Goal: Check status

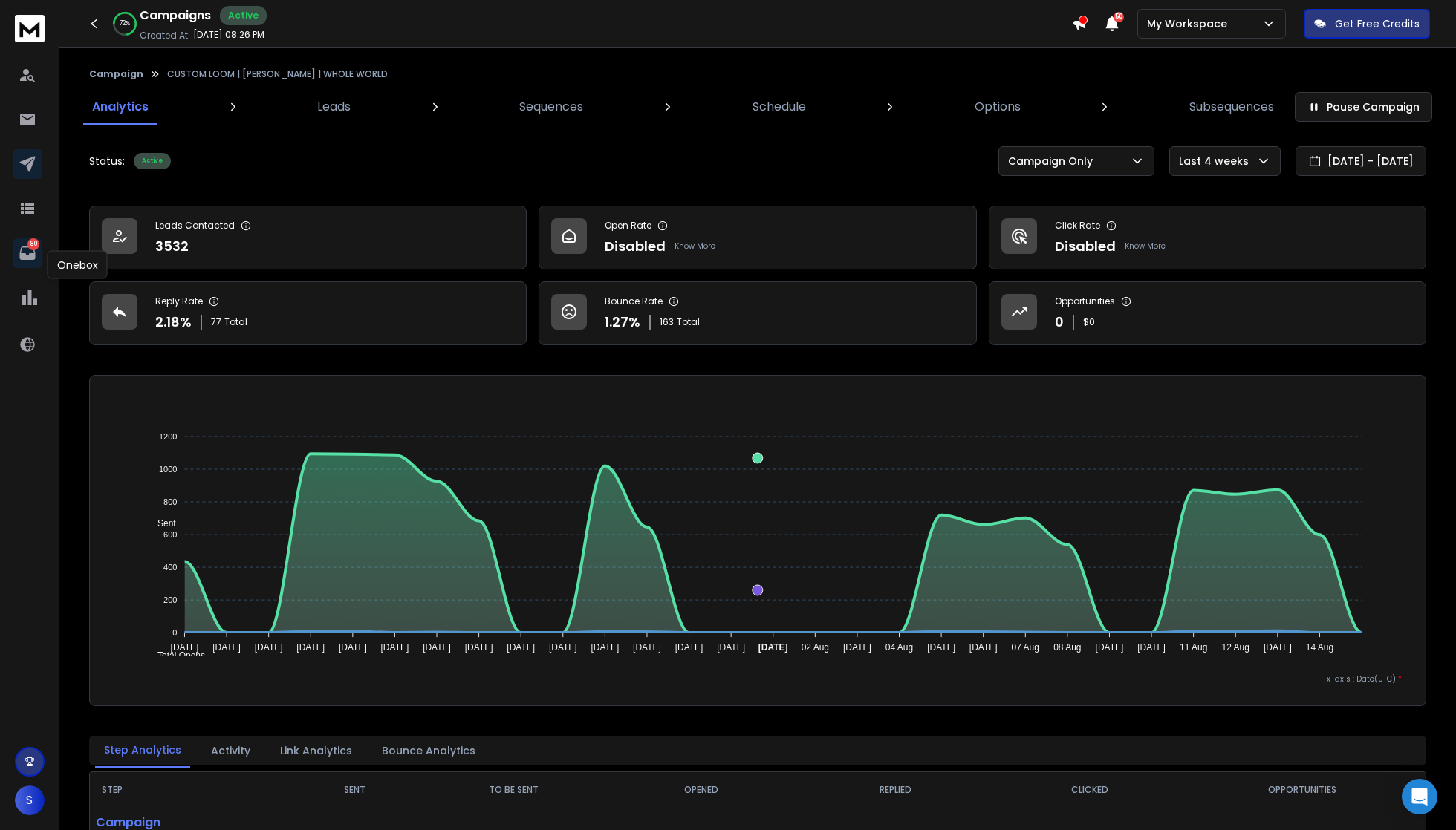
click at [25, 260] on icon at bounding box center [26, 254] width 16 height 13
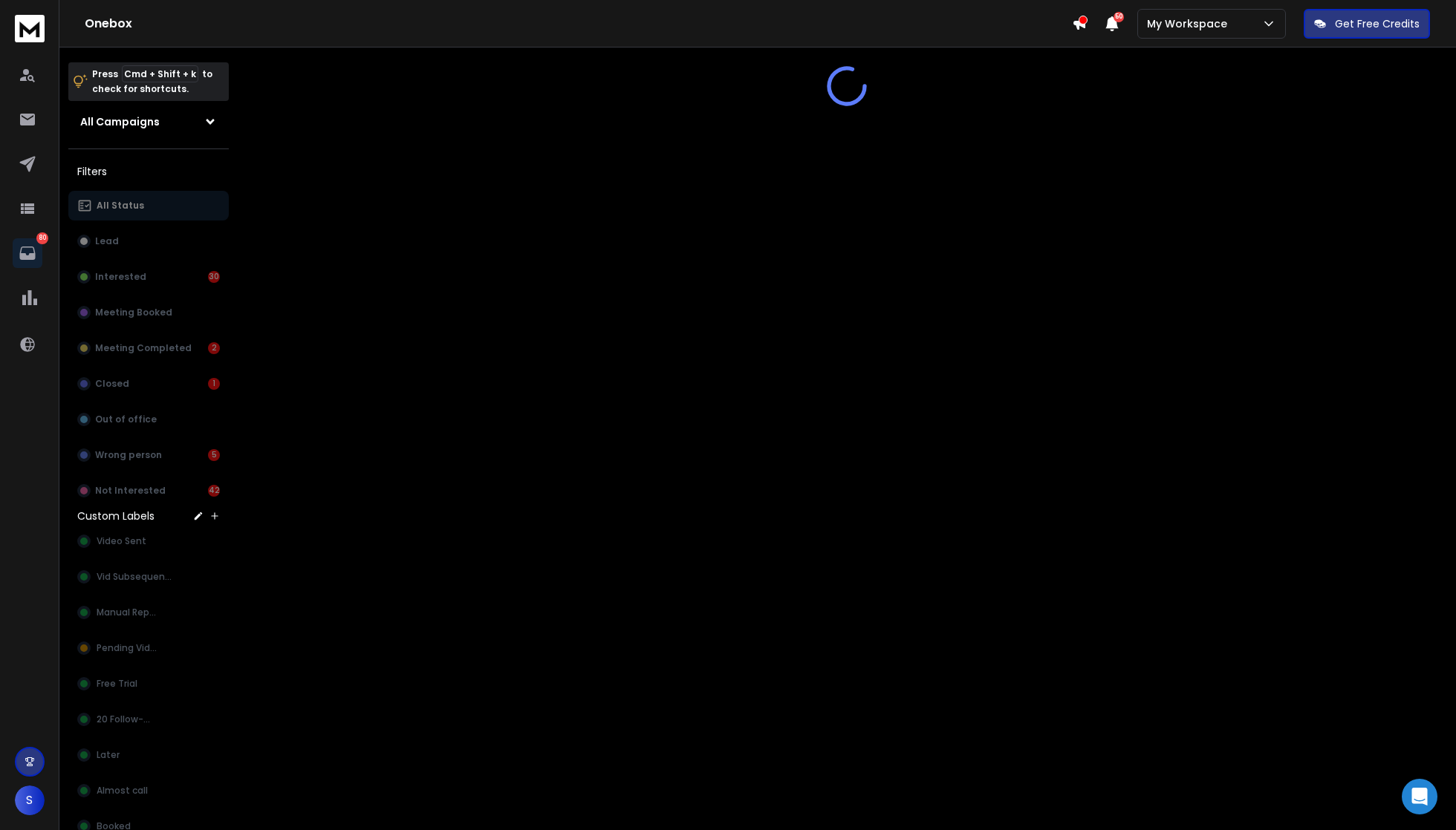
click at [112, 648] on div "Video Sent Vid Subsequence Manual Reply Pending Video Free Trial 20 Follow-up L…" at bounding box center [149, 702] width 160 height 350
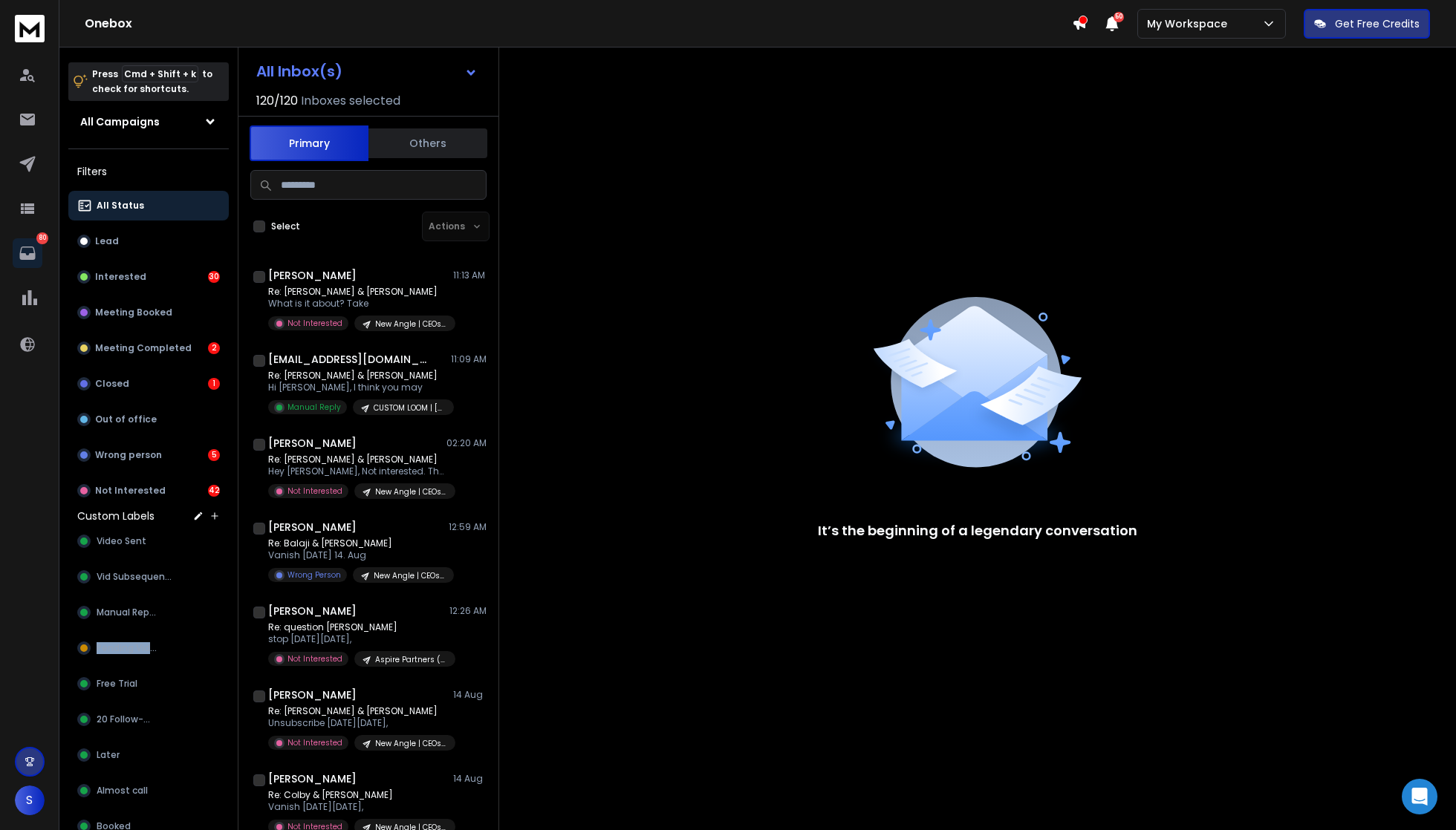
click at [173, 639] on button "Pending Video" at bounding box center [149, 648] width 160 height 30
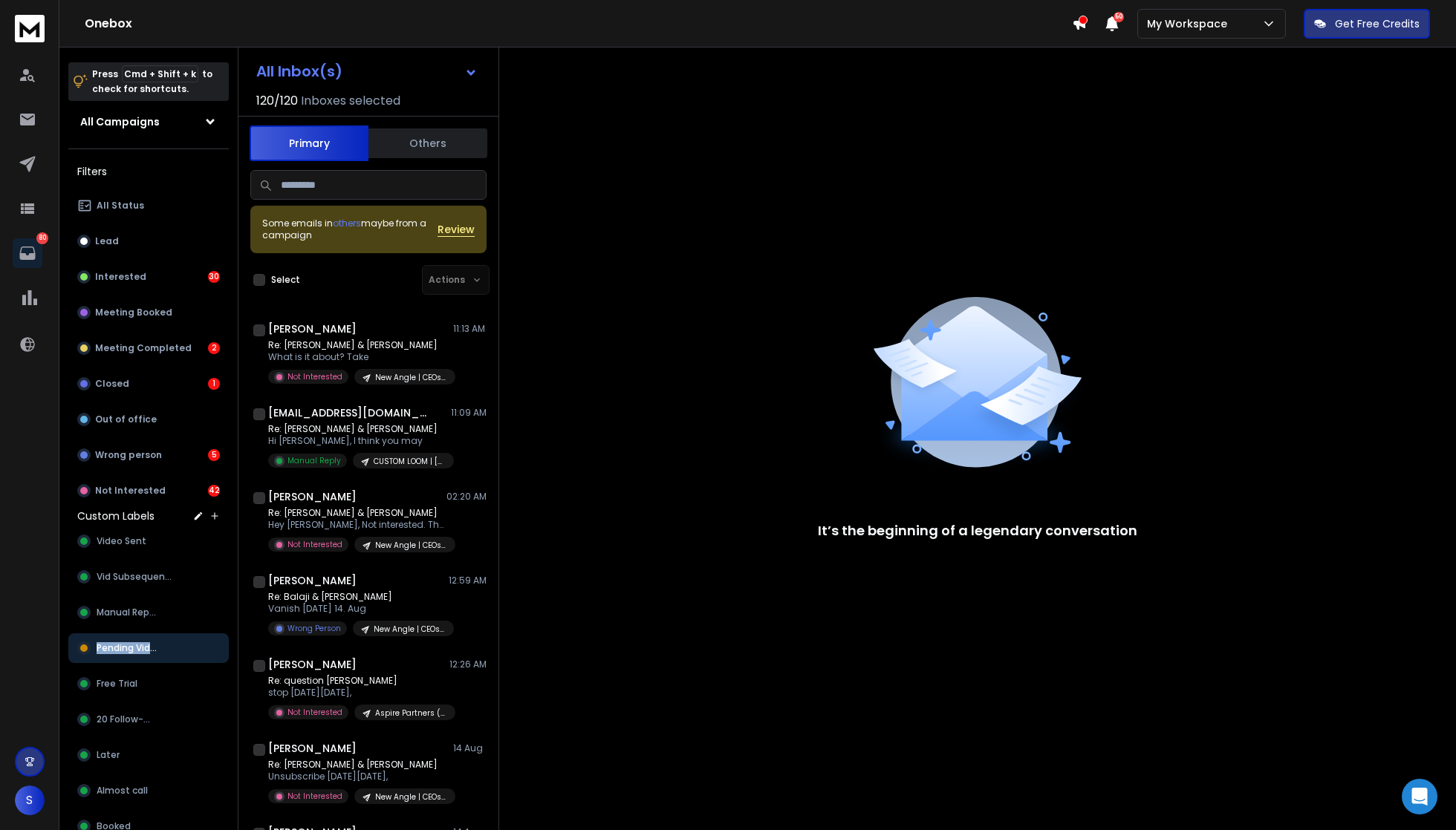
click at [173, 639] on button "Pending Video" at bounding box center [149, 648] width 160 height 30
click at [147, 674] on button "Free Trial" at bounding box center [149, 684] width 160 height 30
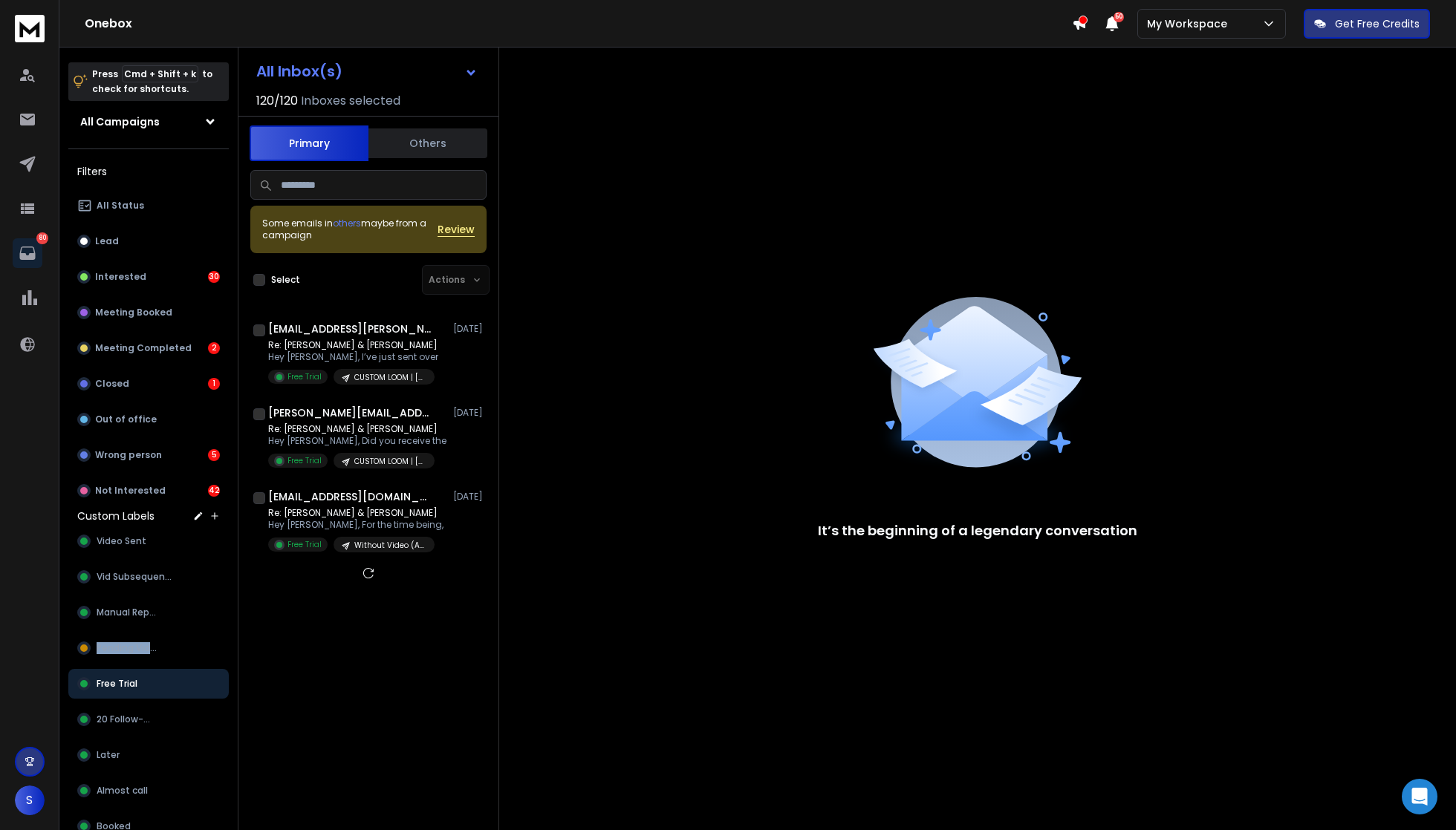
click at [169, 652] on button "Pending Video" at bounding box center [149, 648] width 160 height 30
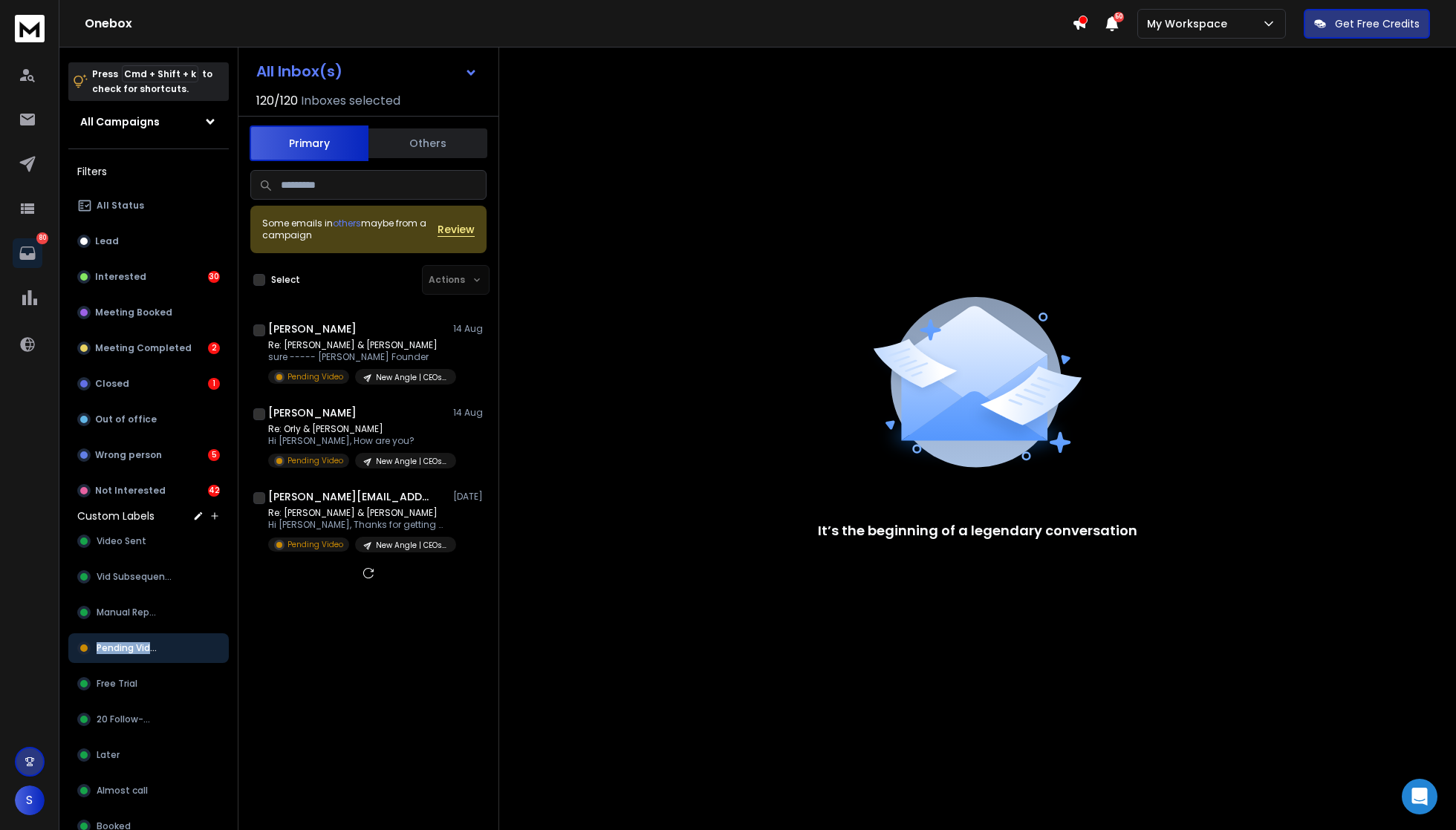
click at [30, 647] on div "80 S" at bounding box center [30, 415] width 59 height 830
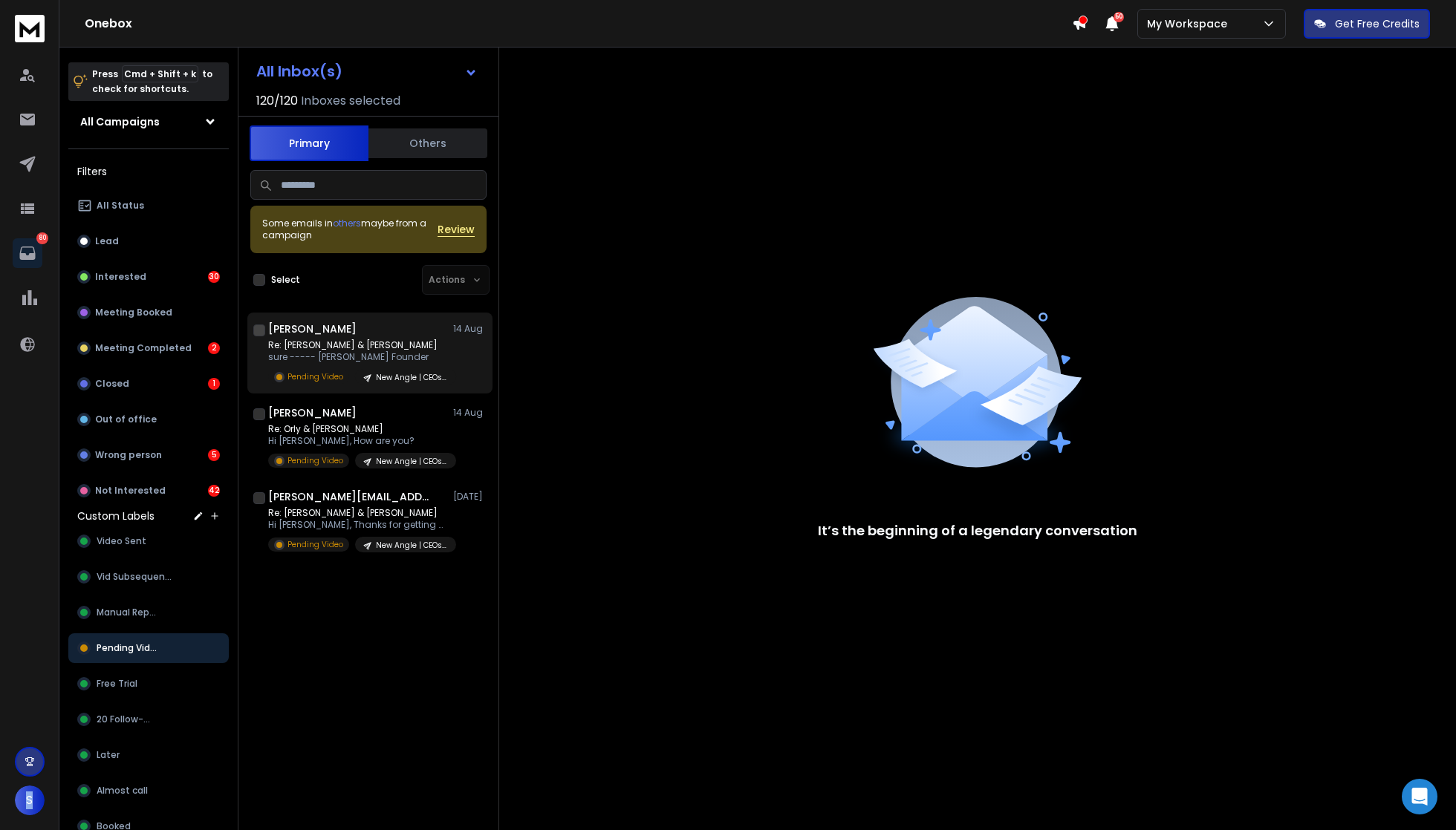
click at [350, 327] on div "[PERSON_NAME] [DATE]" at bounding box center [378, 329] width 218 height 15
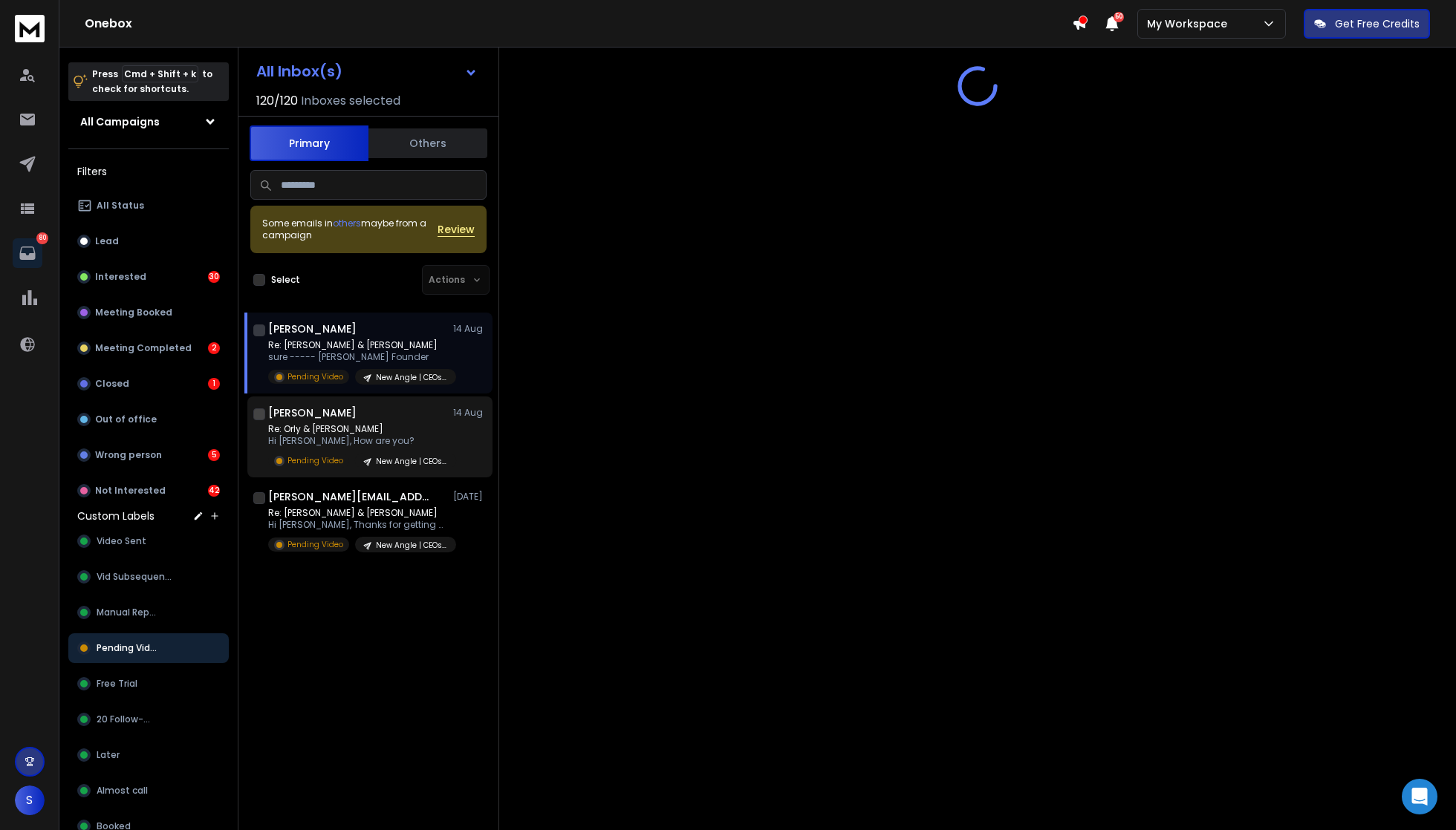
click at [345, 446] on p "Hi [PERSON_NAME], How are you?" at bounding box center [358, 441] width 178 height 12
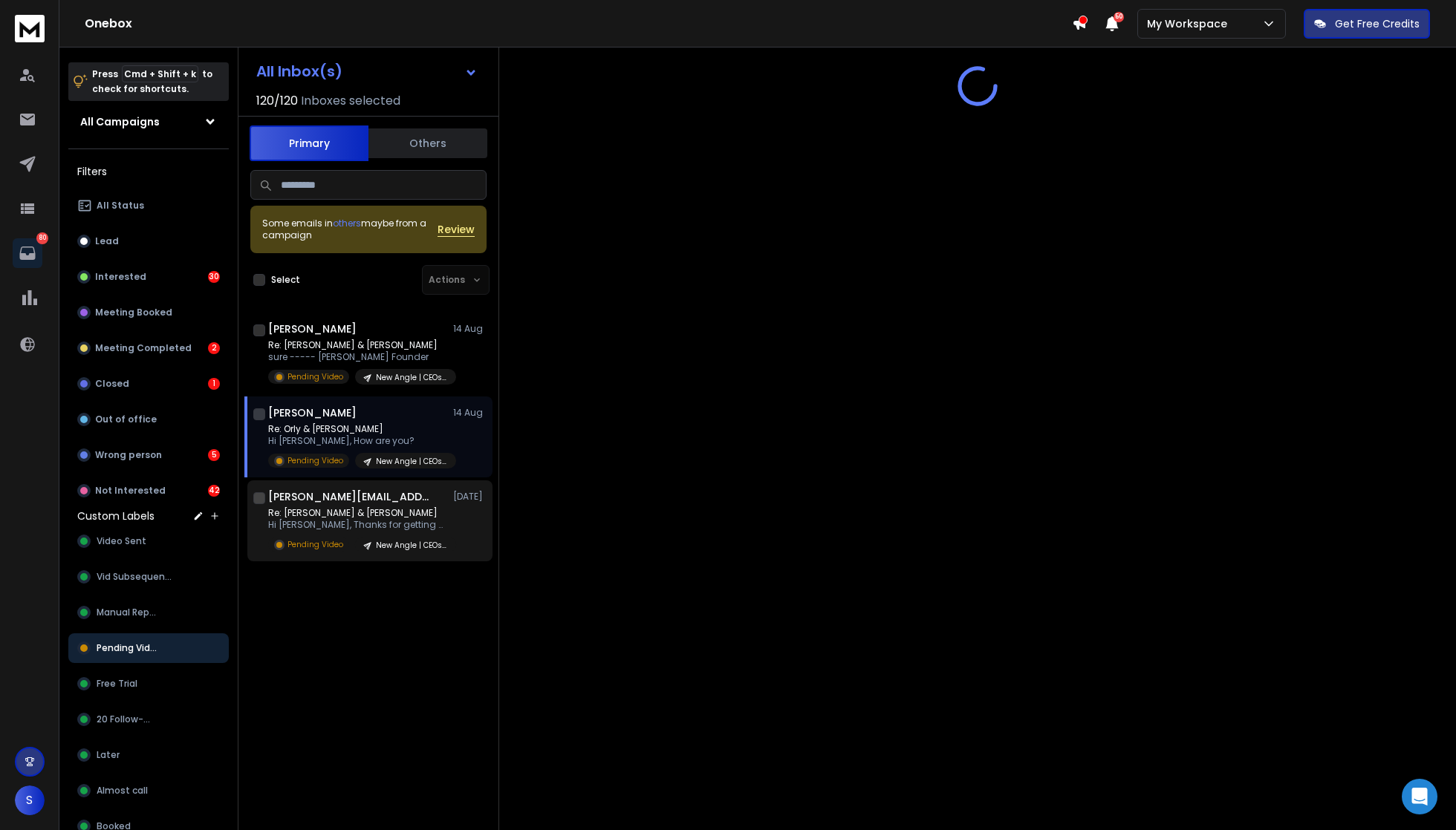
click at [325, 542] on p "Pending Video" at bounding box center [315, 544] width 55 height 11
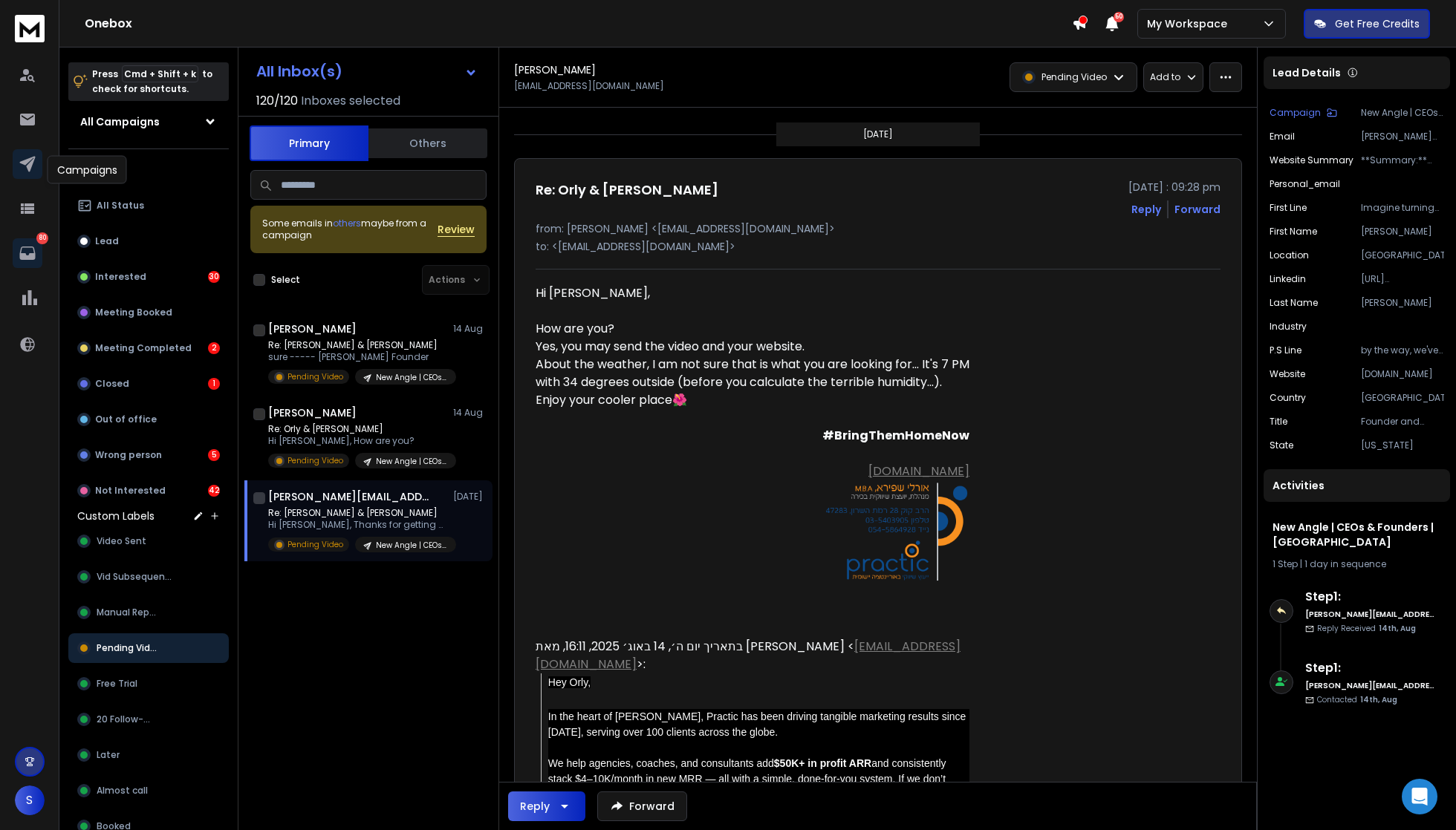
click at [36, 164] on icon at bounding box center [27, 164] width 18 height 18
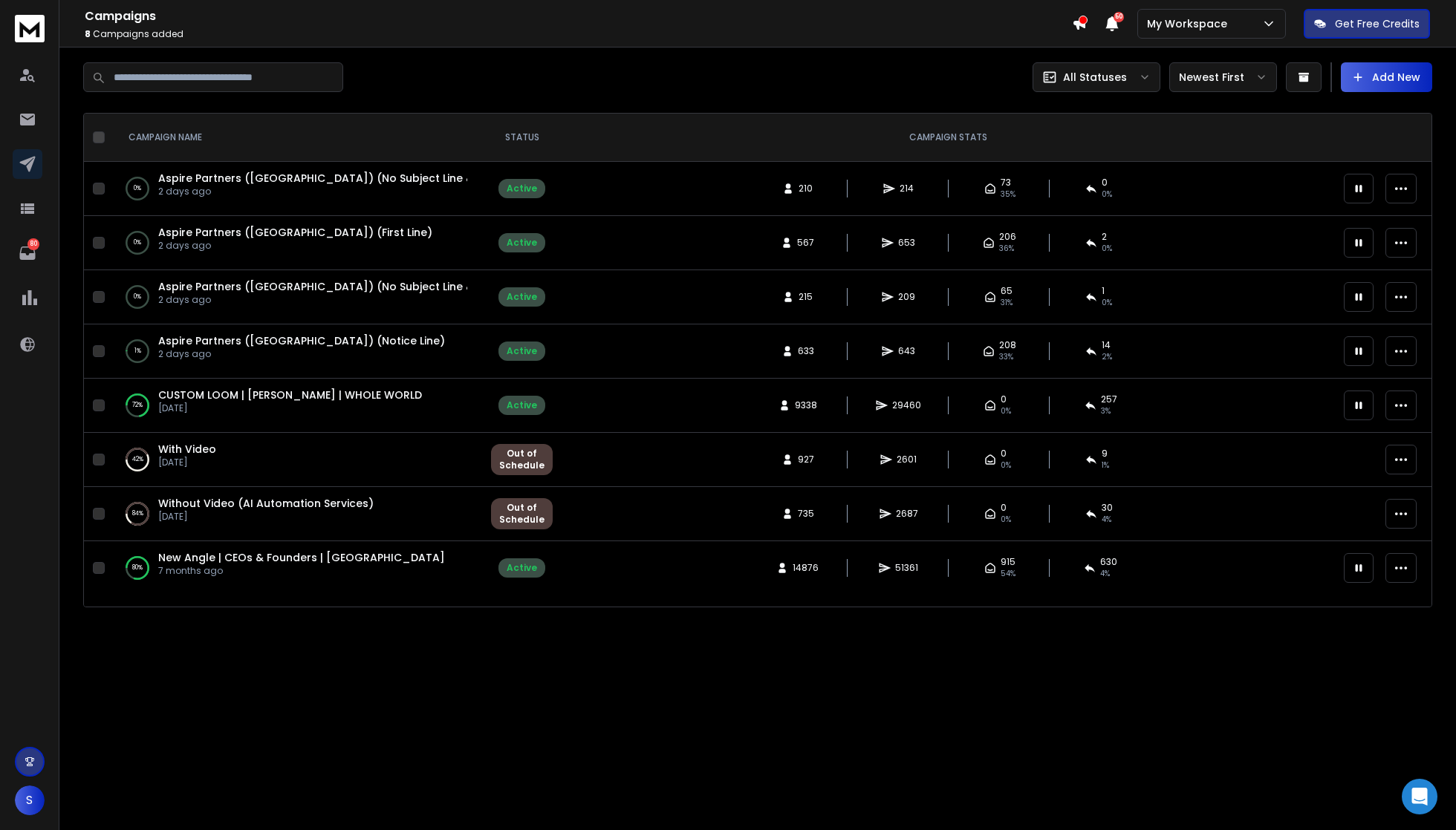
click at [239, 572] on p "7 months ago" at bounding box center [302, 571] width 287 height 12
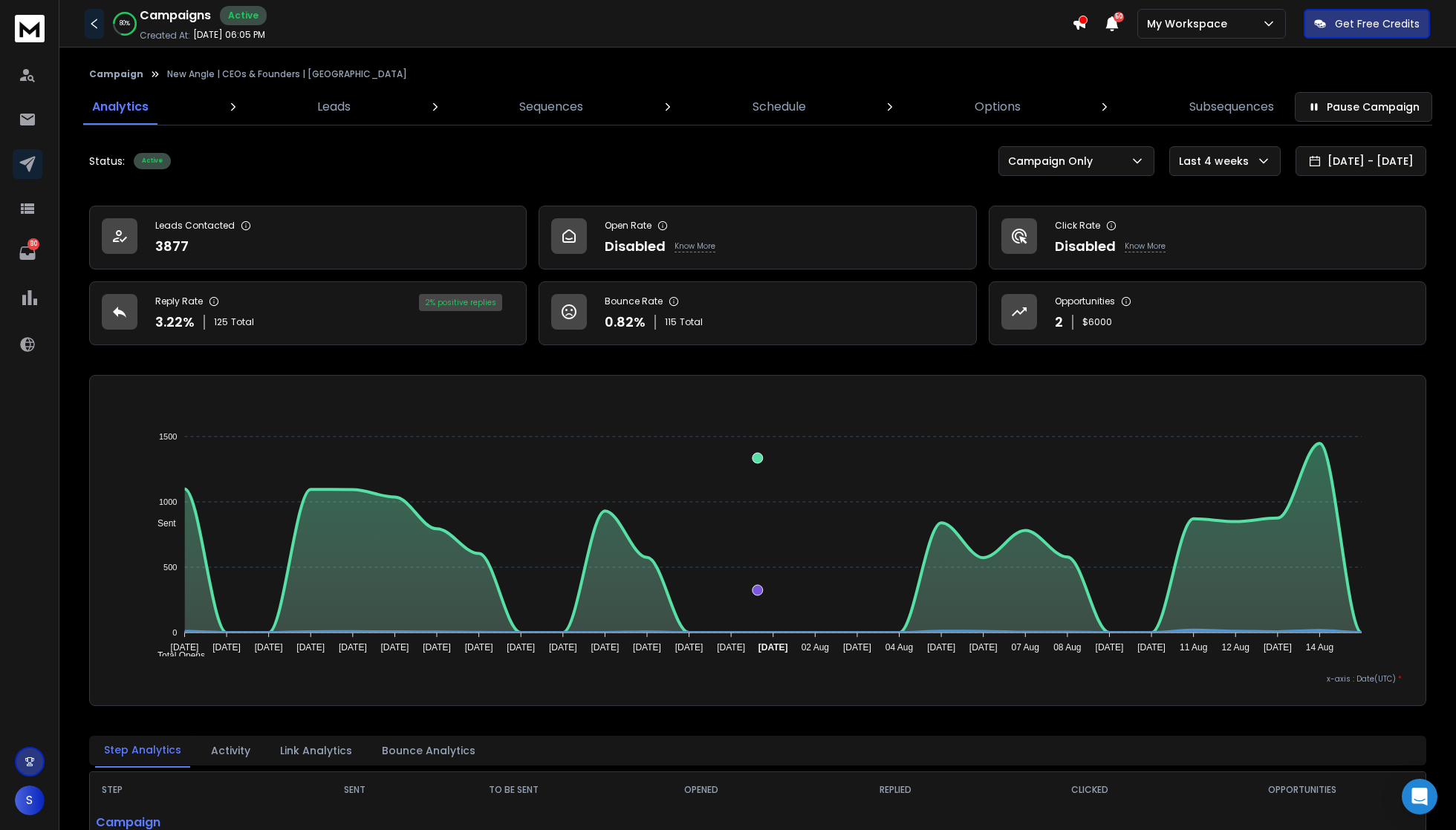
click at [88, 22] on icon at bounding box center [94, 24] width 13 height 13
